Goal: Task Accomplishment & Management: Complete application form

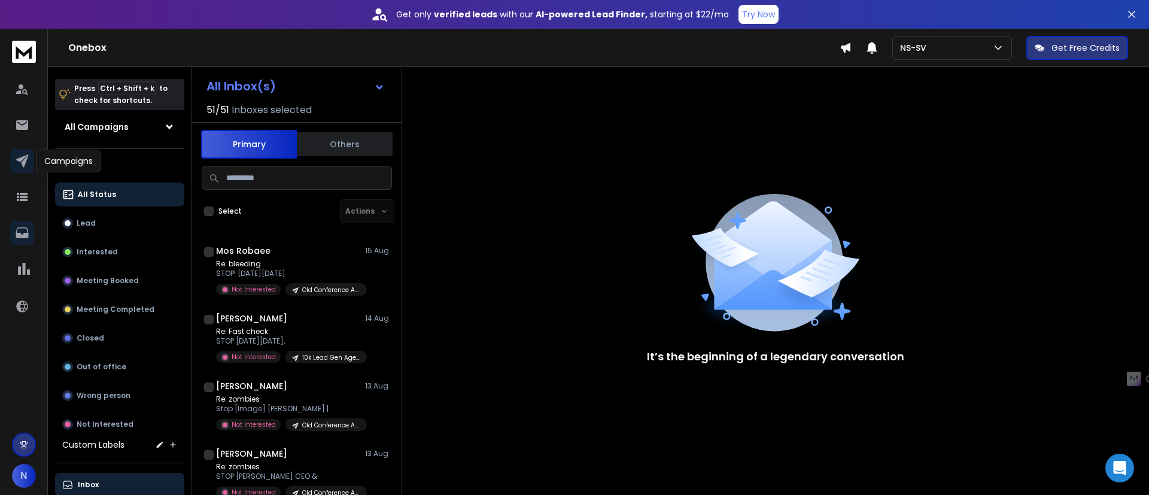
click at [17, 162] on icon at bounding box center [22, 161] width 14 height 14
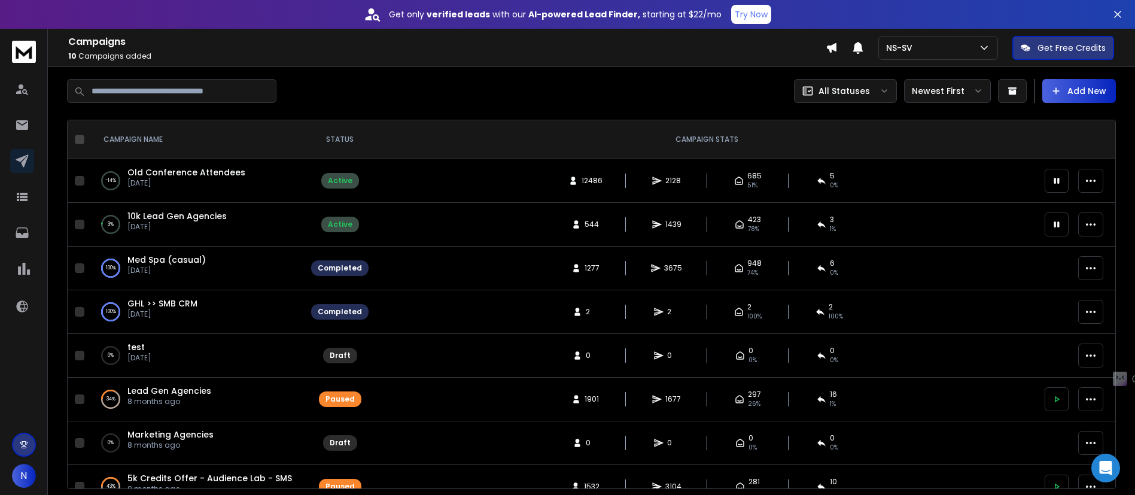
click at [180, 168] on span "Old Conference Attendees" at bounding box center [186, 172] width 118 height 12
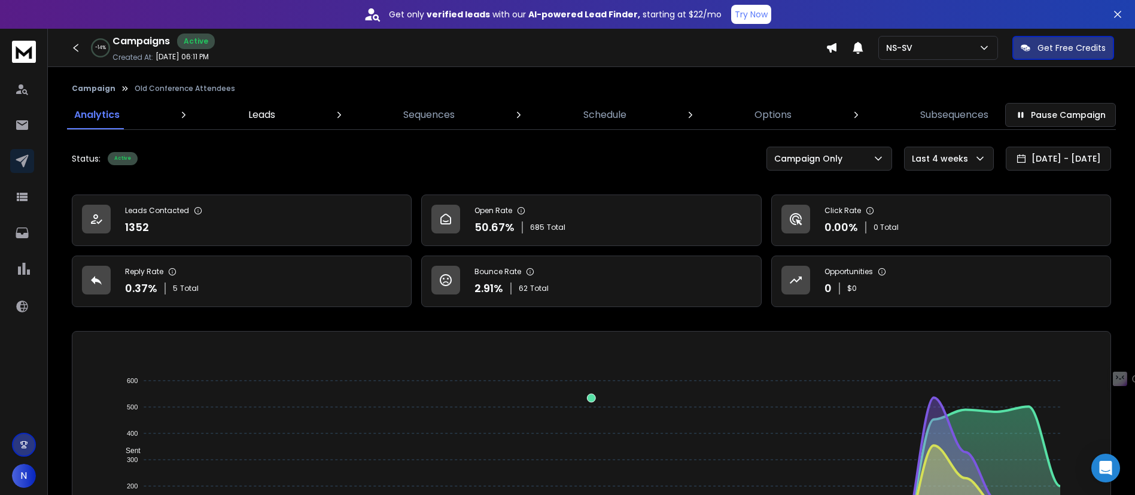
click at [262, 113] on p "Leads" at bounding box center [261, 115] width 27 height 14
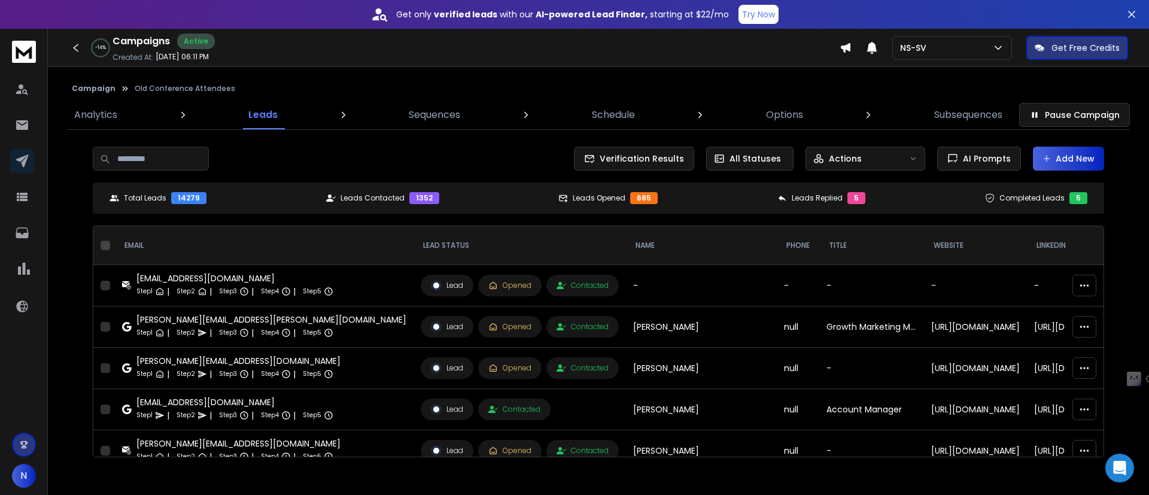
click at [1071, 162] on button "Add New" at bounding box center [1068, 159] width 71 height 24
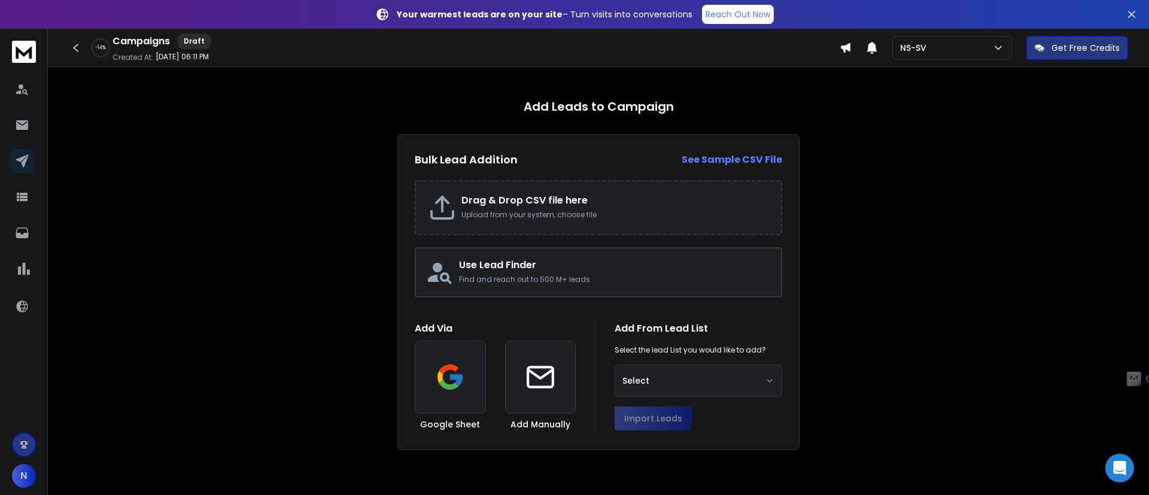
click at [558, 204] on h2 "Drag & Drop CSV file here" at bounding box center [615, 200] width 308 height 14
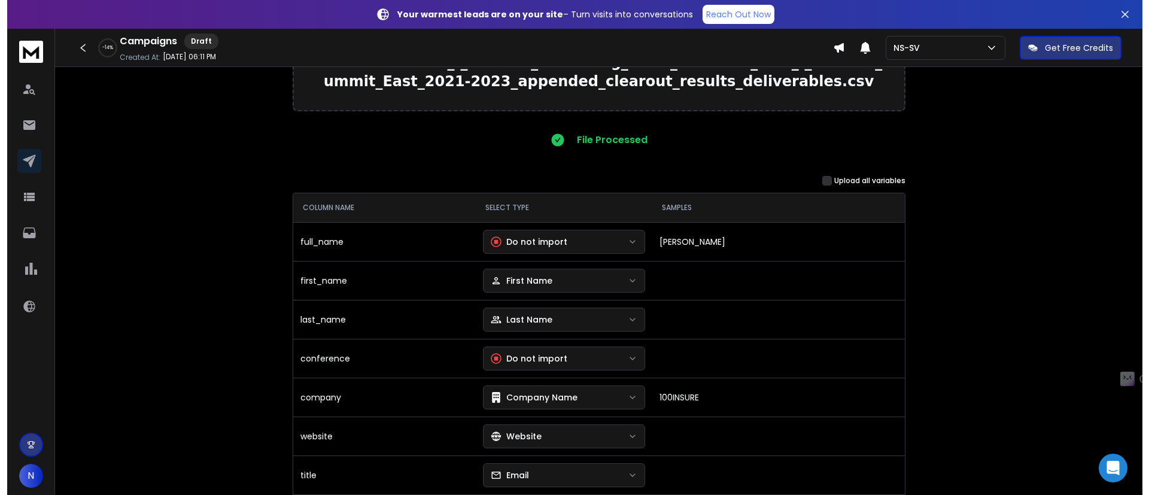
scroll to position [84, 0]
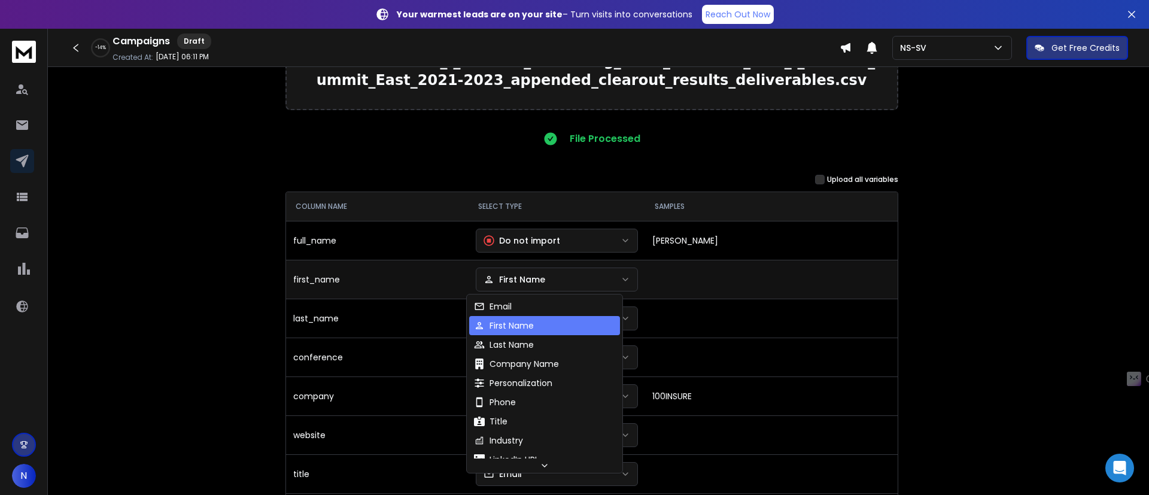
click at [533, 280] on button "First Name" at bounding box center [557, 280] width 162 height 24
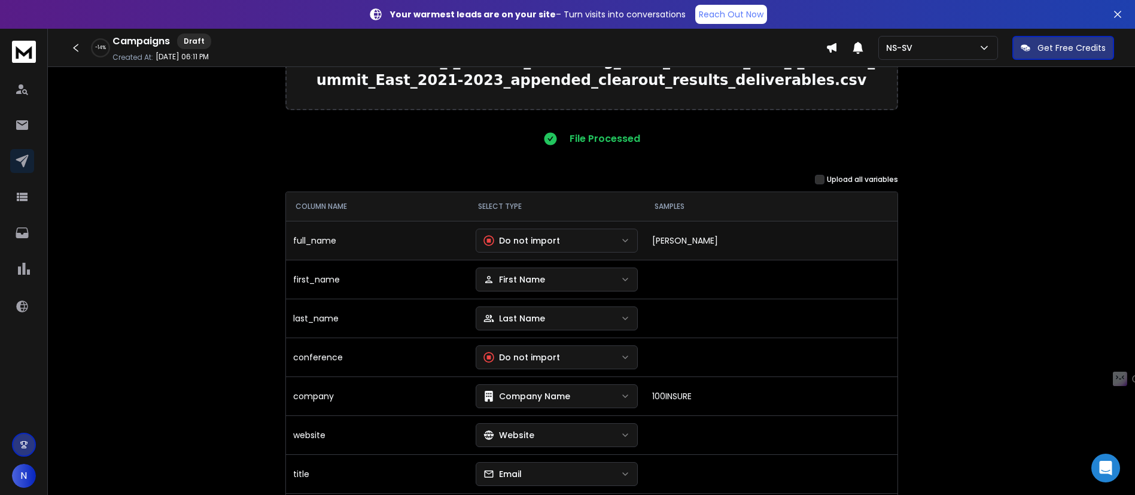
click at [517, 241] on div "Do not import" at bounding box center [522, 241] width 77 height 12
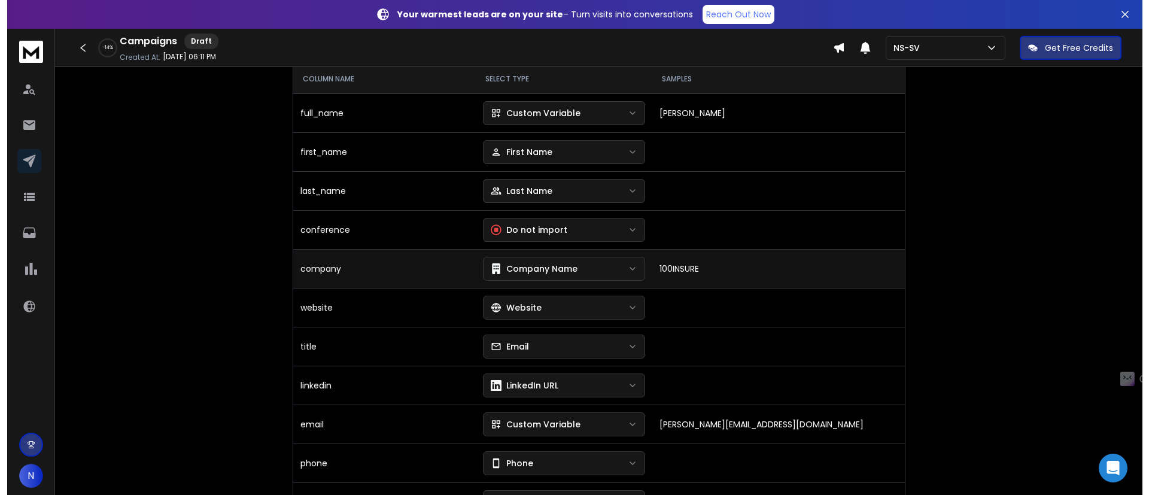
scroll to position [218, 0]
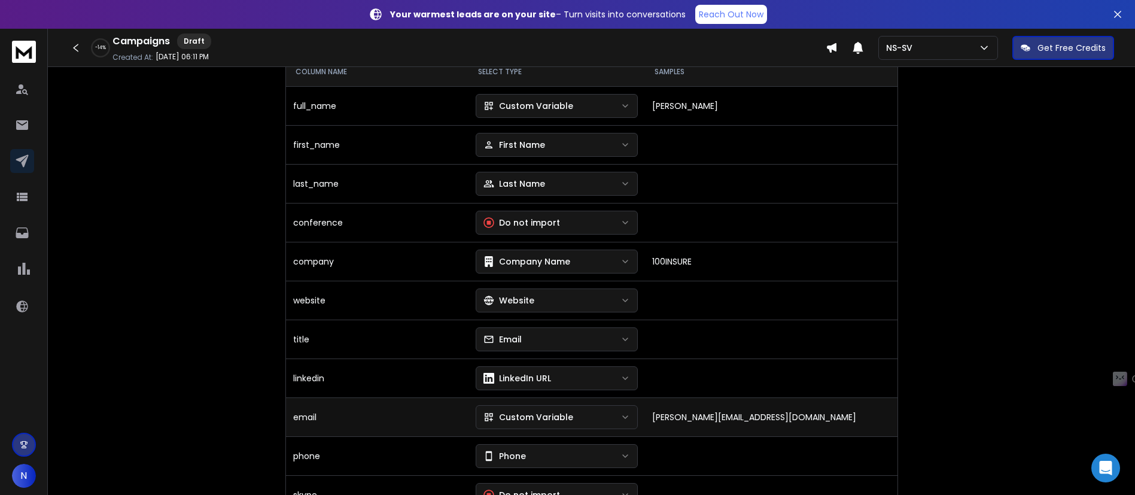
click at [512, 418] on div "Custom Variable" at bounding box center [529, 417] width 90 height 12
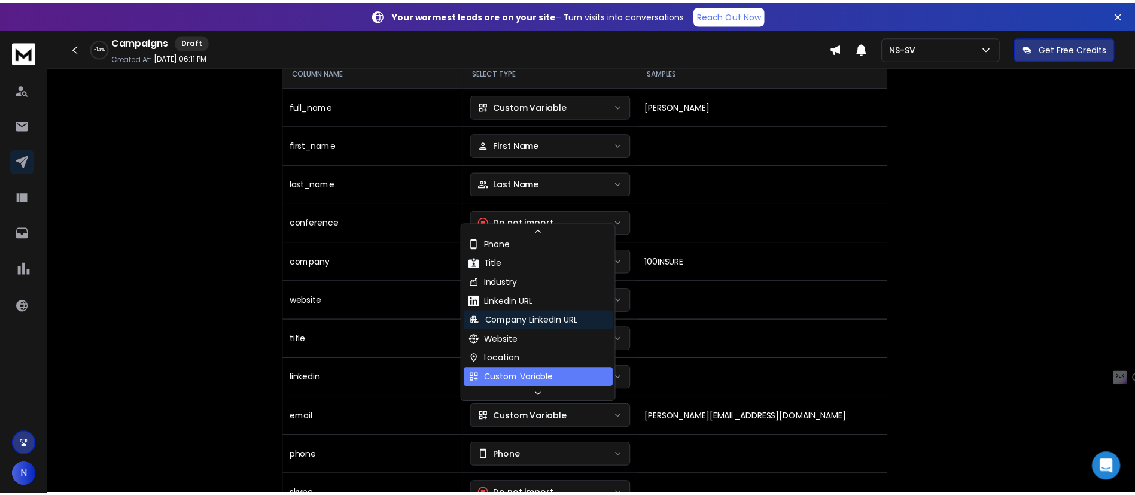
scroll to position [0, 0]
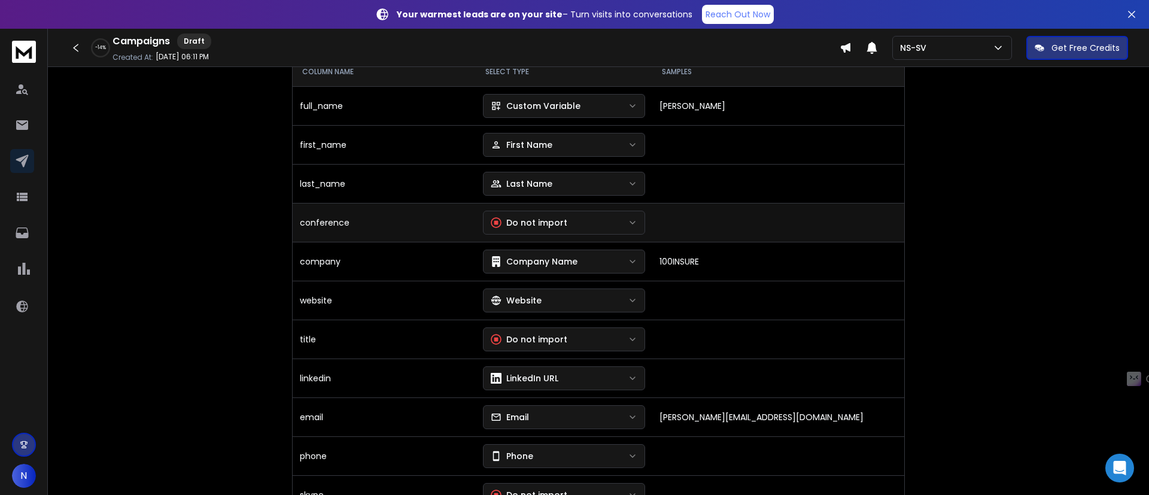
click at [499, 239] on td "Do not import" at bounding box center [564, 222] width 177 height 39
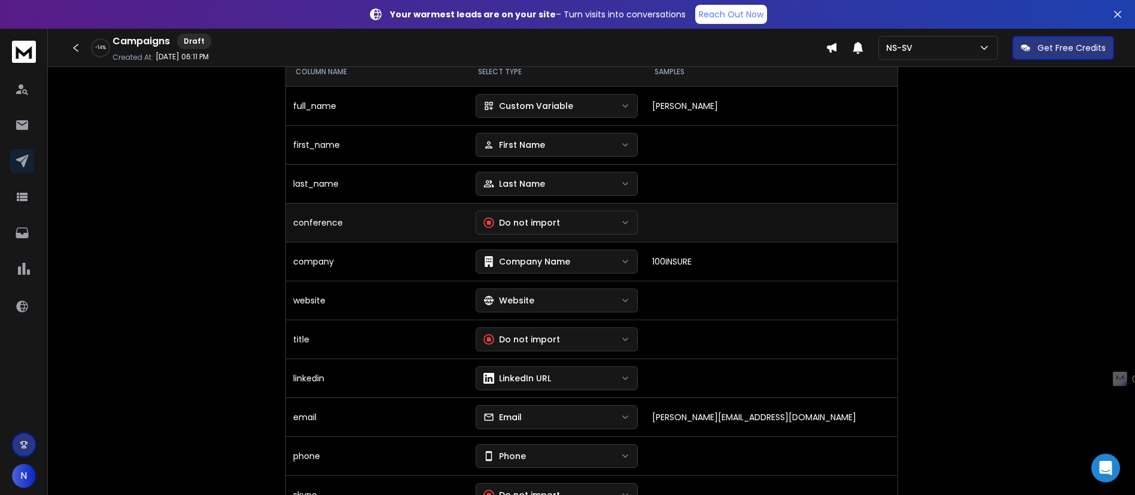
click at [508, 236] on td "Do not import" at bounding box center [557, 222] width 177 height 39
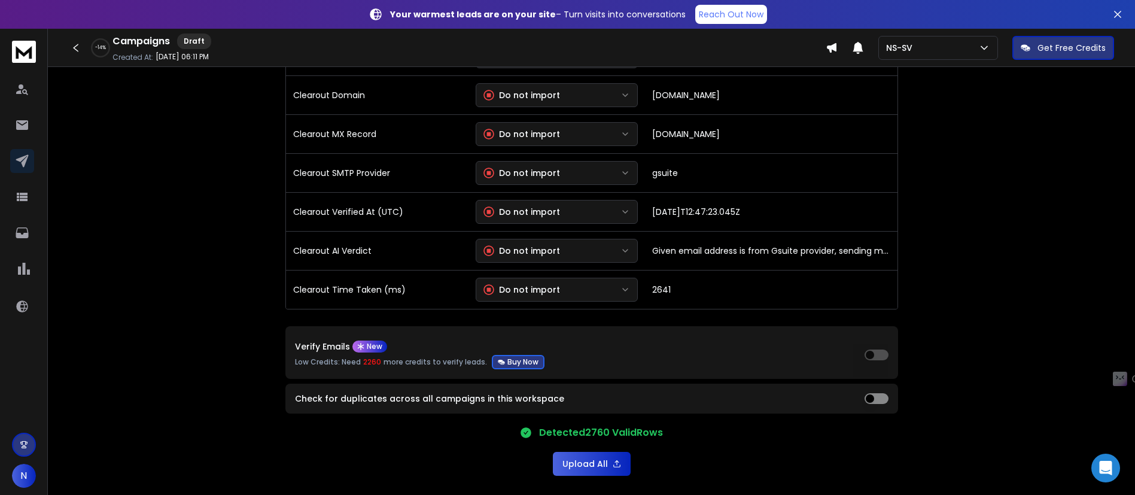
scroll to position [1007, 0]
click at [587, 460] on button "Upload All" at bounding box center [592, 464] width 78 height 24
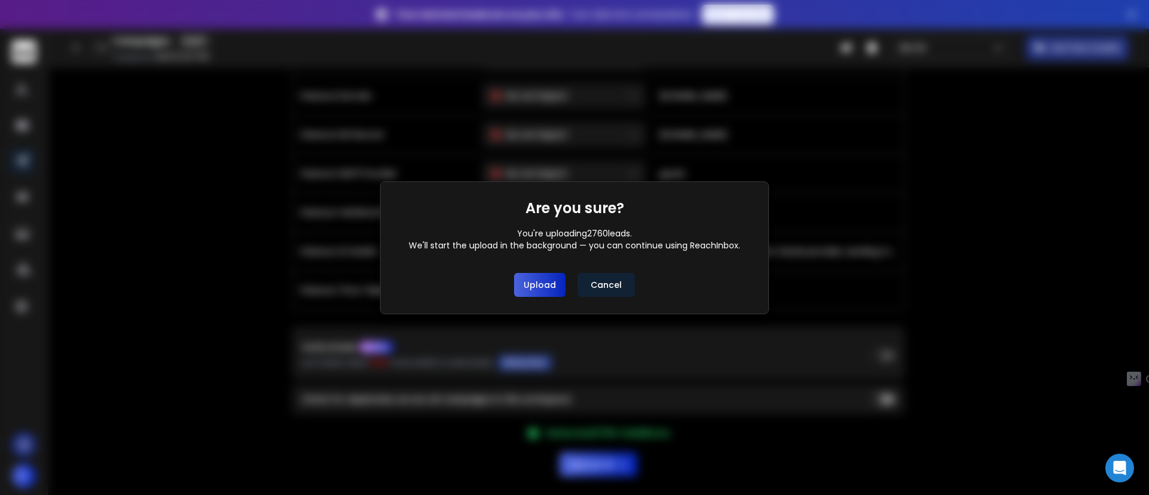
click at [536, 285] on button "Upload" at bounding box center [539, 285] width 51 height 24
